Goal: Task Accomplishment & Management: Use online tool/utility

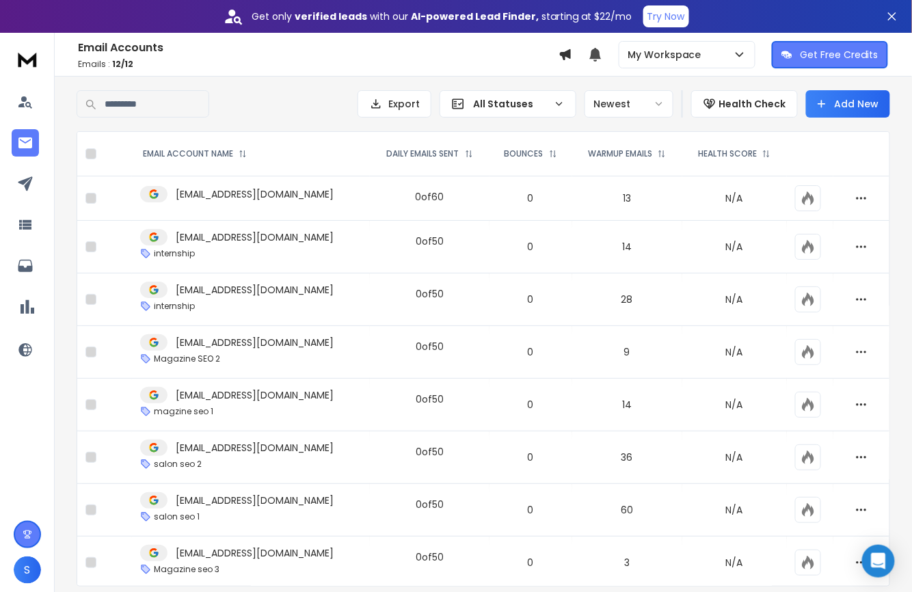
click at [897, 11] on icon at bounding box center [892, 16] width 12 height 12
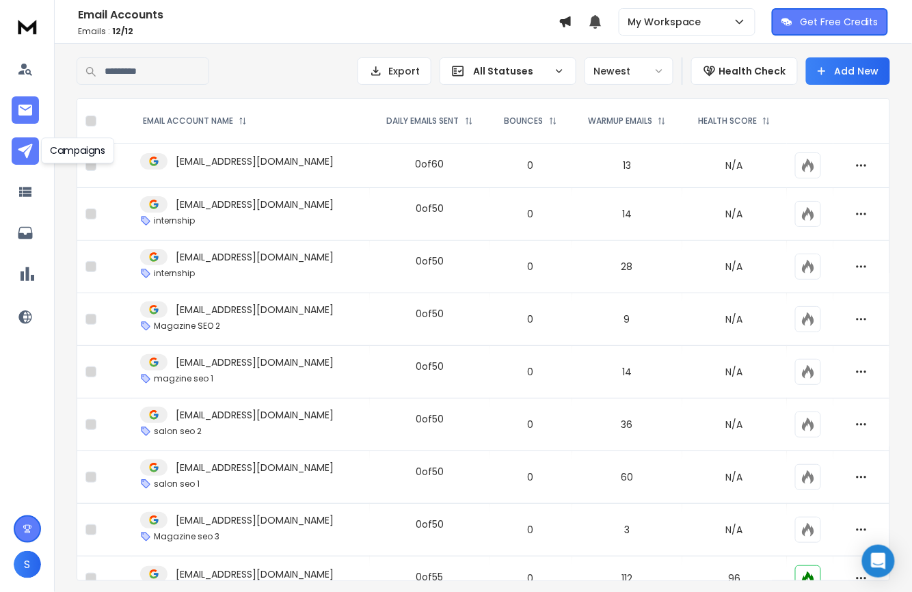
click at [27, 157] on icon at bounding box center [25, 151] width 14 height 14
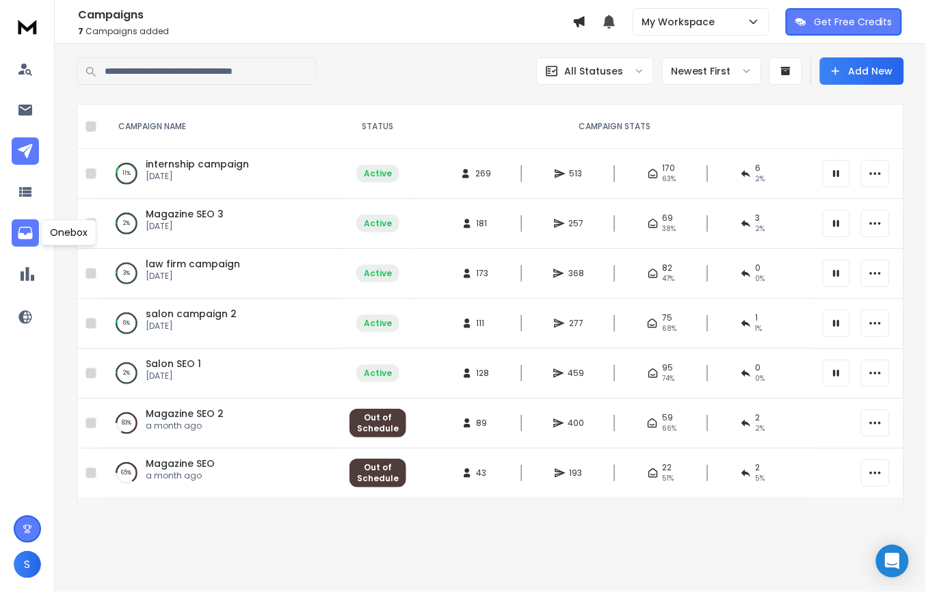
click at [28, 228] on icon at bounding box center [25, 233] width 14 height 12
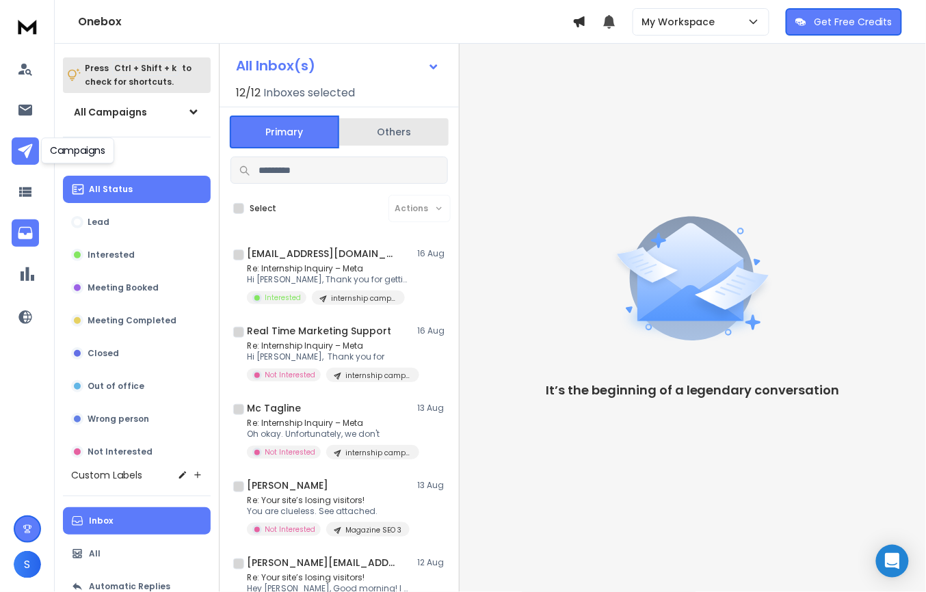
click at [30, 148] on icon at bounding box center [25, 151] width 14 height 14
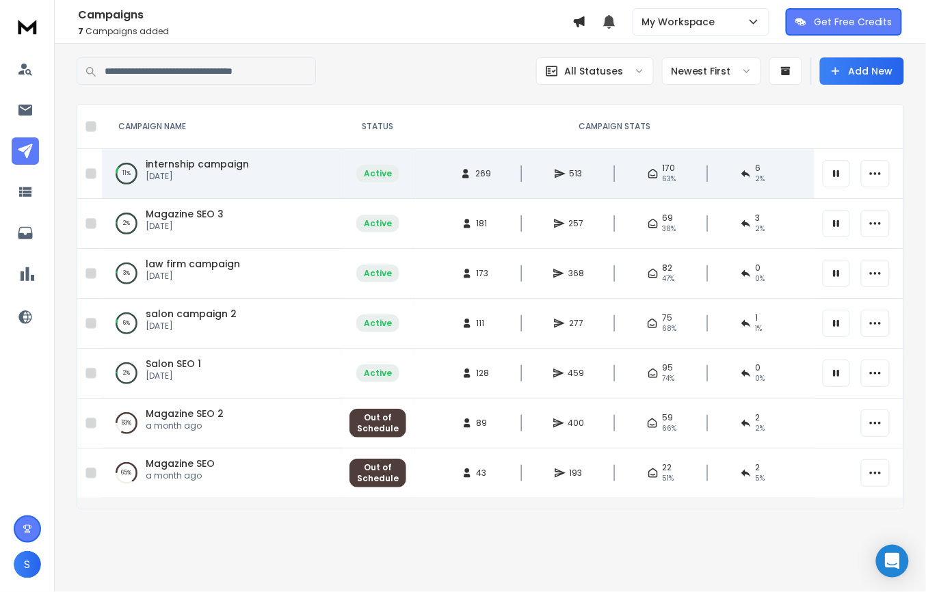
click at [835, 173] on icon at bounding box center [836, 174] width 12 height 12
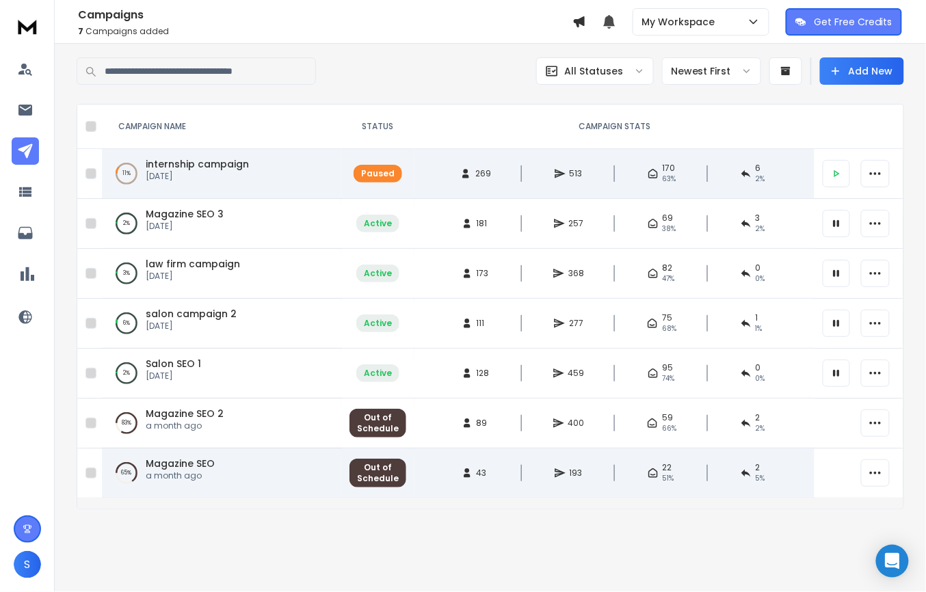
click at [868, 474] on icon "button" at bounding box center [875, 473] width 14 height 14
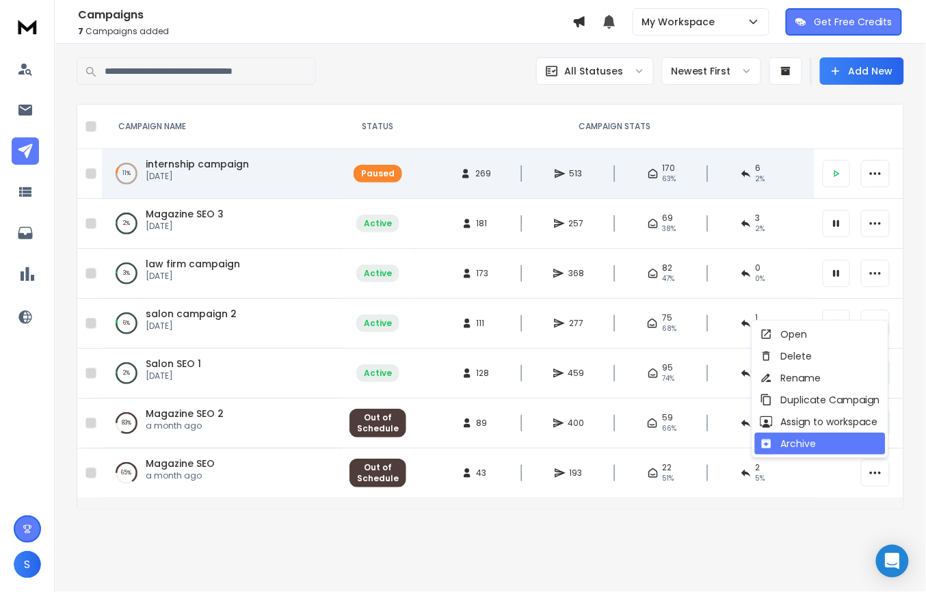
click at [811, 440] on div "Archive" at bounding box center [788, 444] width 56 height 14
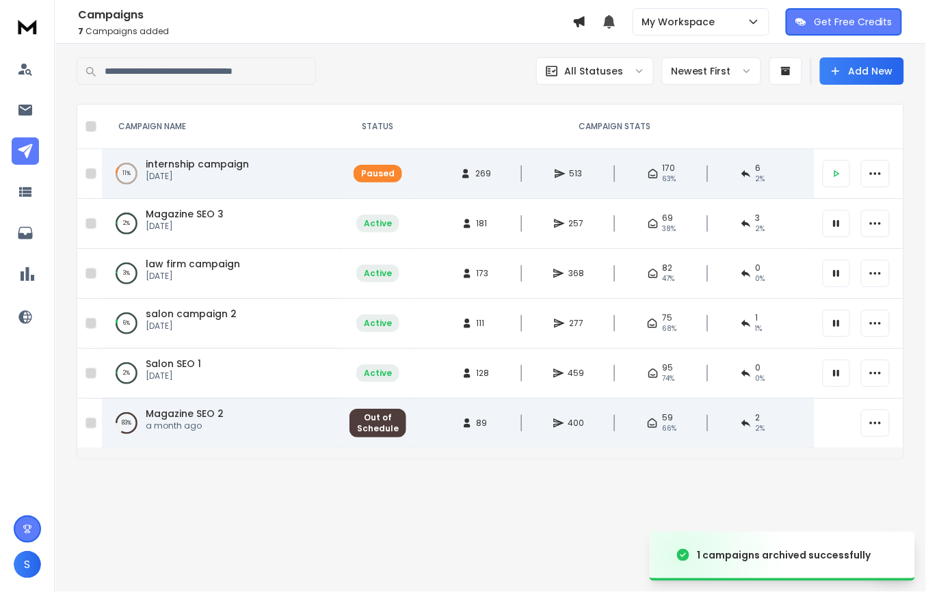
click at [874, 422] on icon "button" at bounding box center [875, 423] width 14 height 14
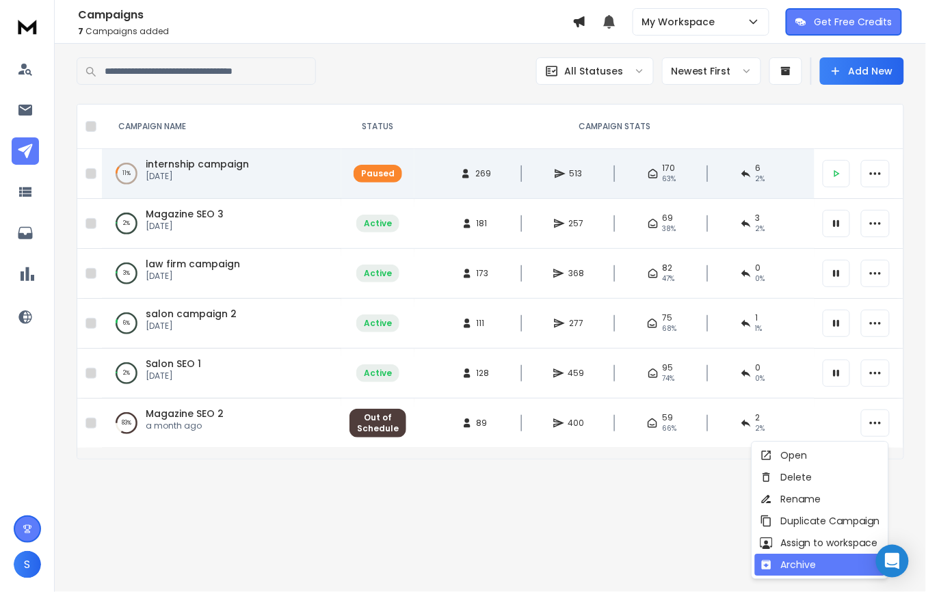
click at [790, 562] on div "Archive" at bounding box center [788, 565] width 56 height 14
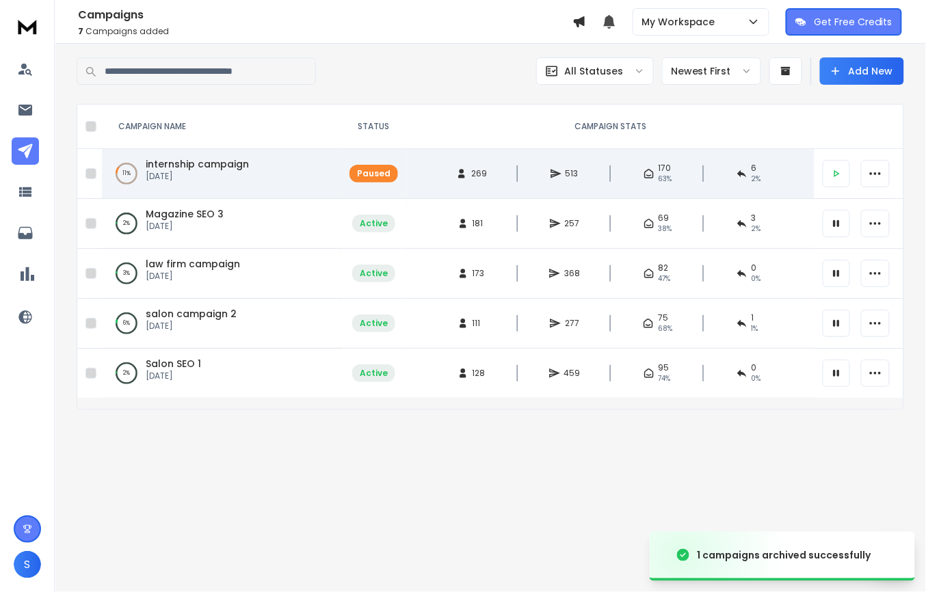
click at [876, 171] on icon "button" at bounding box center [875, 174] width 14 height 14
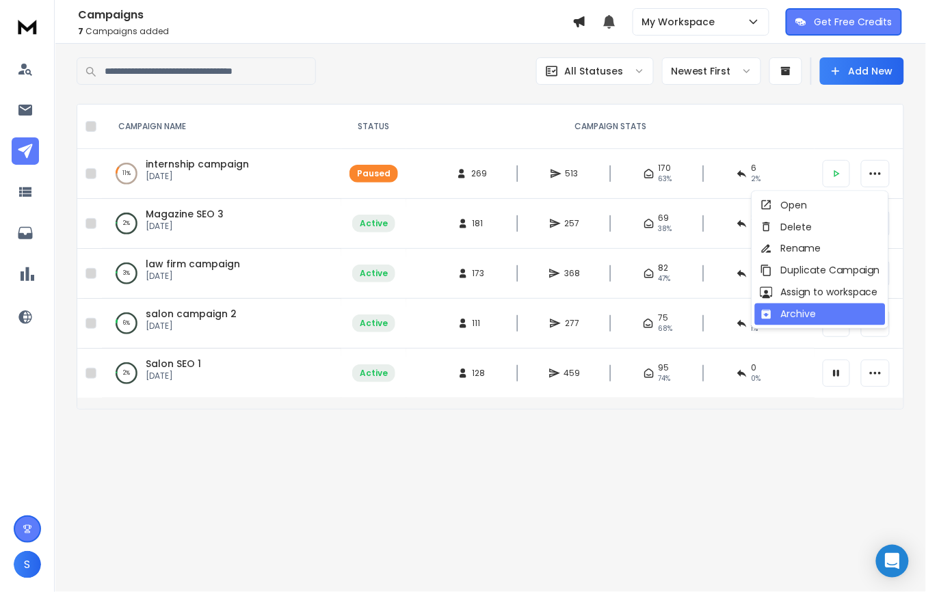
click at [813, 315] on div "Archive" at bounding box center [788, 315] width 56 height 14
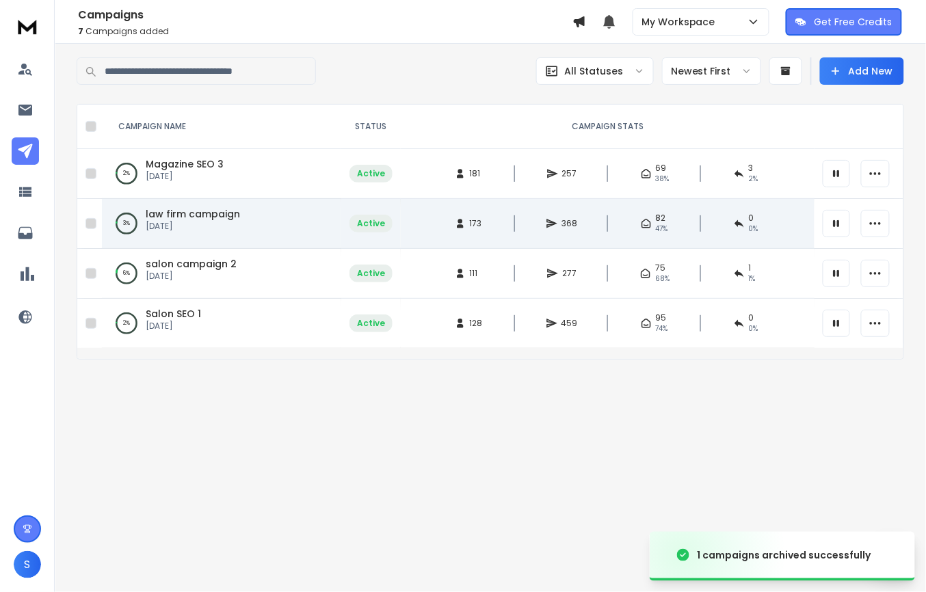
click at [284, 225] on div "3 % law firm campaign [DATE]" at bounding box center [222, 223] width 212 height 33
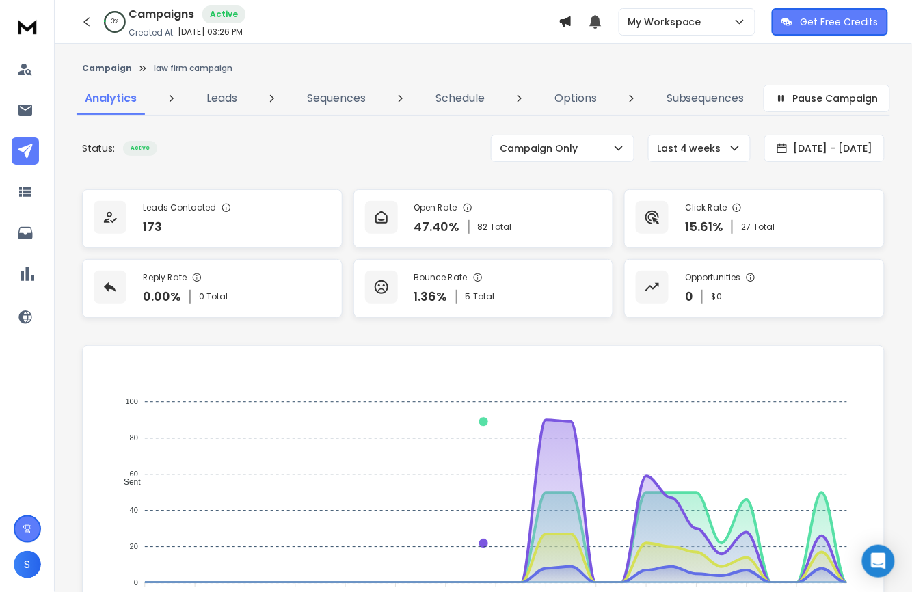
click at [767, 225] on span "Total" at bounding box center [764, 227] width 21 height 11
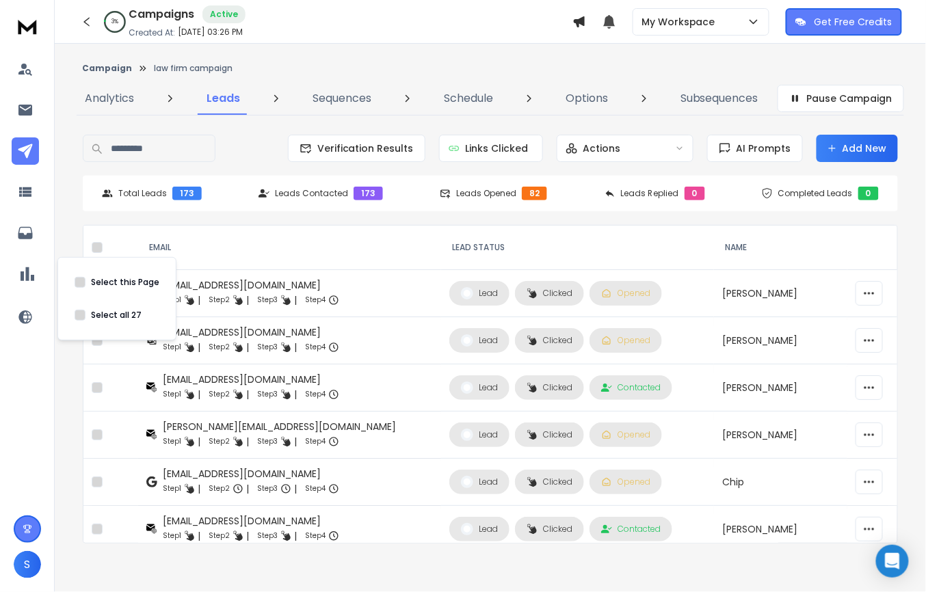
click at [93, 248] on button "Select this Page" at bounding box center [97, 247] width 11 height 11
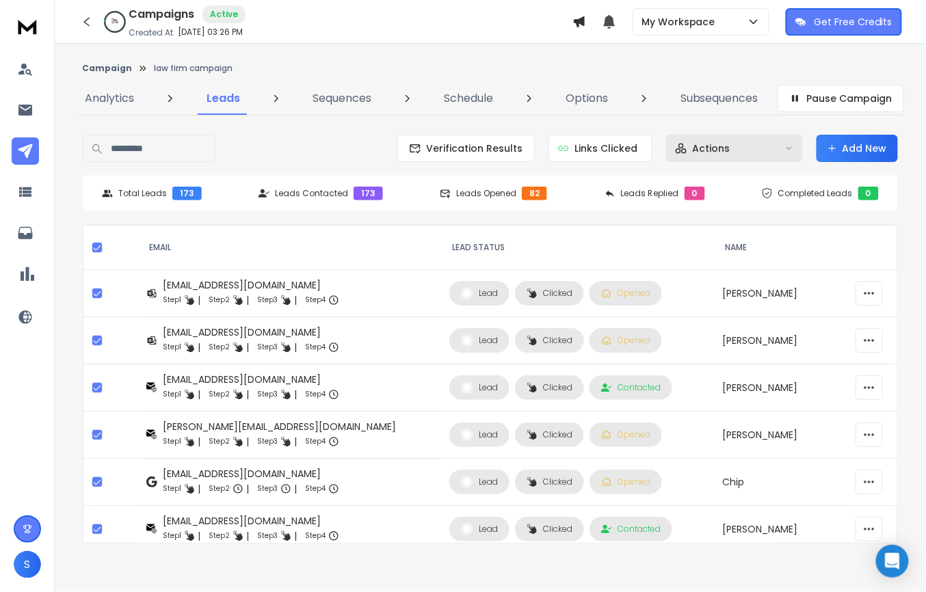
click at [722, 151] on p "Actions" at bounding box center [712, 149] width 38 height 14
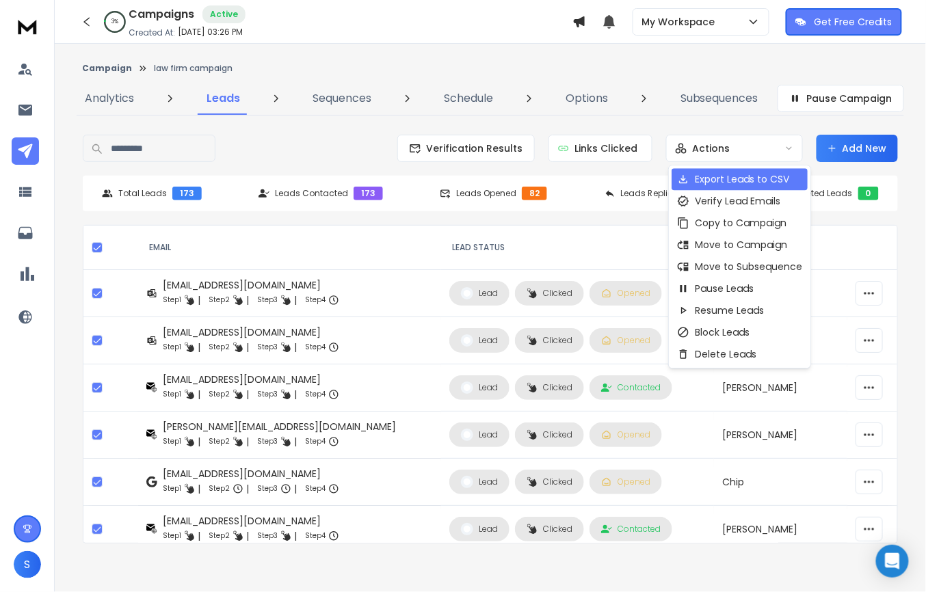
click at [747, 178] on p "Export Leads to CSV" at bounding box center [742, 179] width 94 height 14
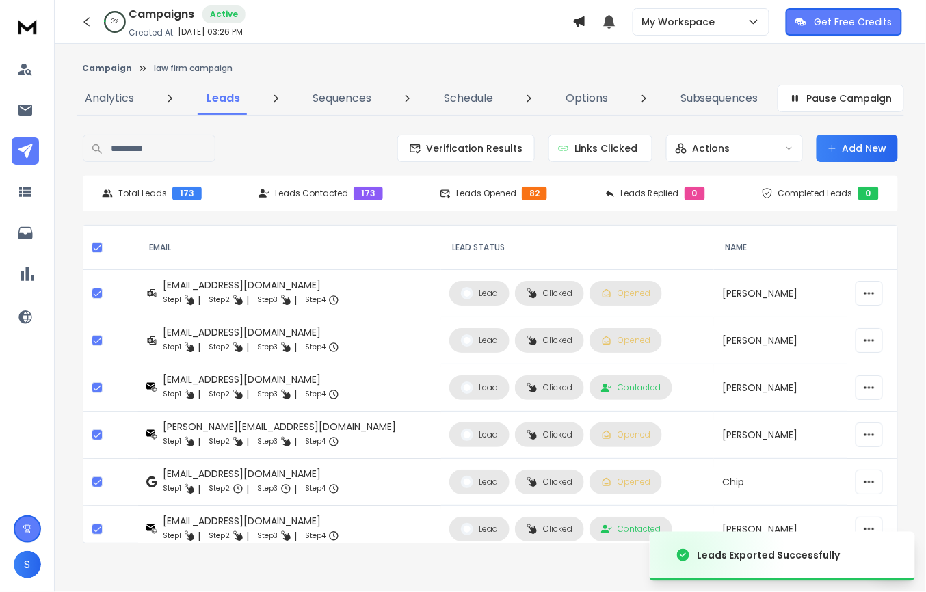
click at [416, 216] on div "Verification Results Links Clicked Actions Add New Total Leads 173 Leads Contac…" at bounding box center [490, 332] width 815 height 395
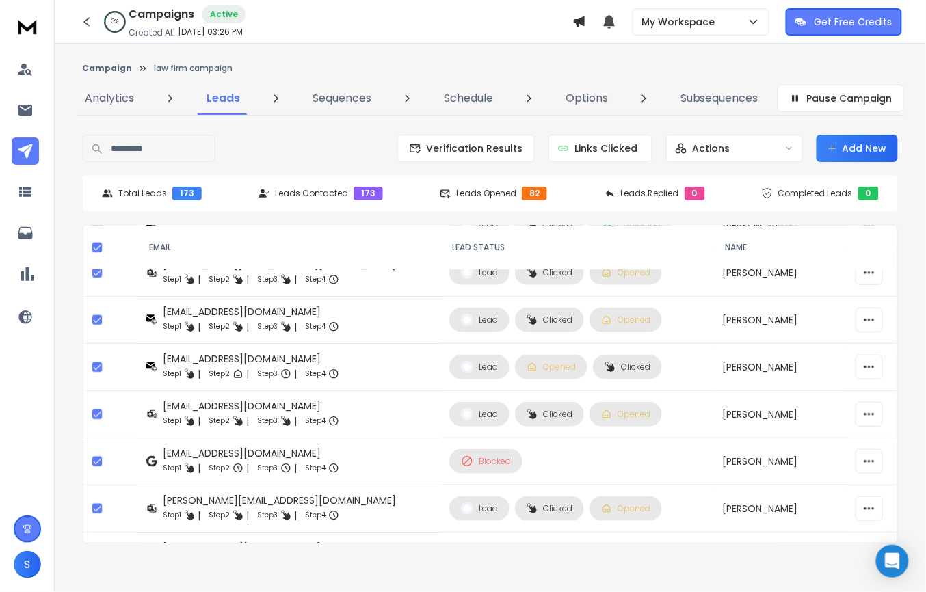
scroll to position [455, 0]
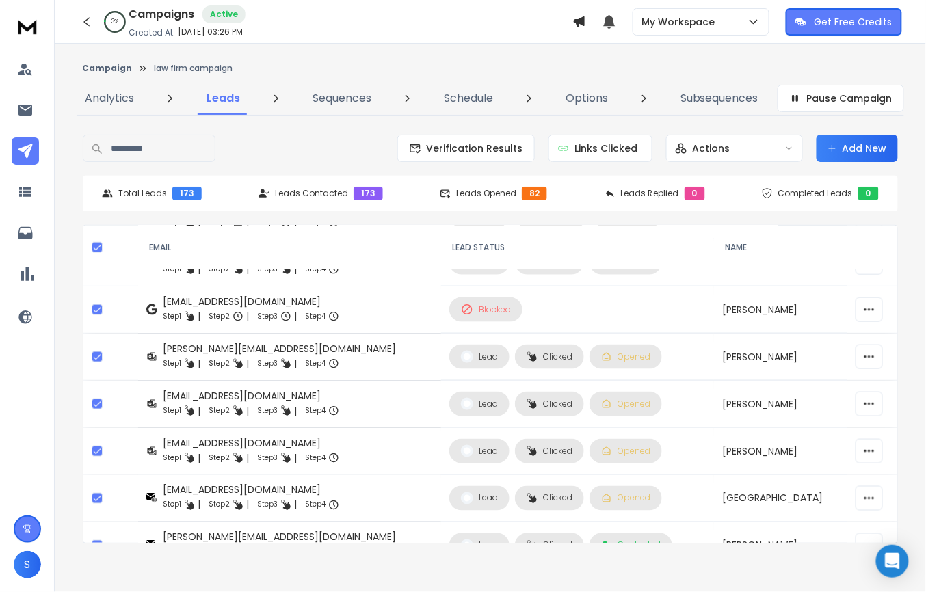
click at [31, 34] on img at bounding box center [27, 26] width 27 height 25
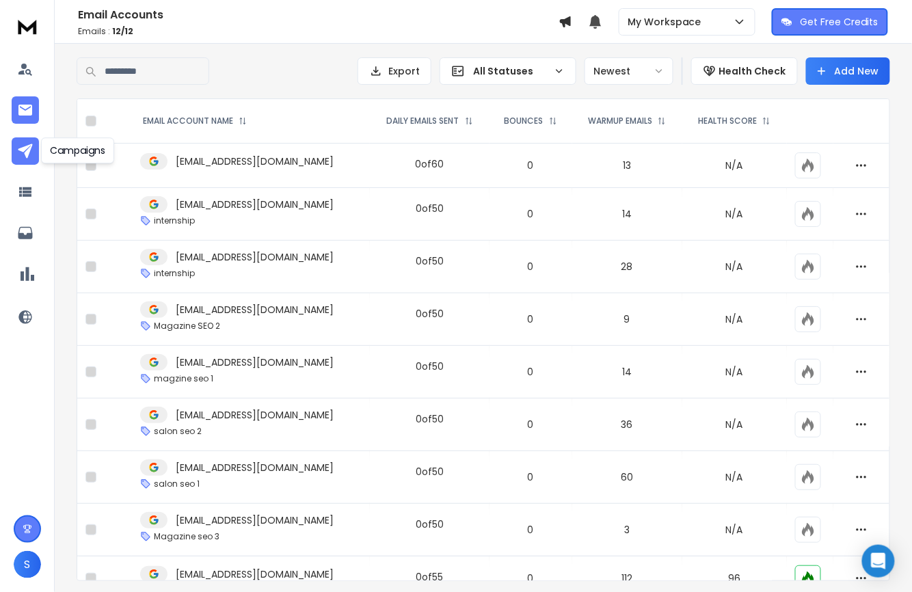
click at [36, 157] on link at bounding box center [25, 150] width 27 height 27
